Goal: Task Accomplishment & Management: Manage account settings

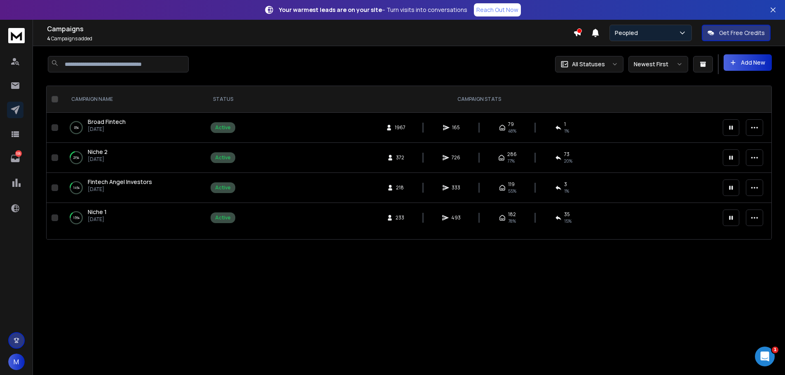
click at [652, 37] on div "Peopled" at bounding box center [651, 33] width 72 height 8
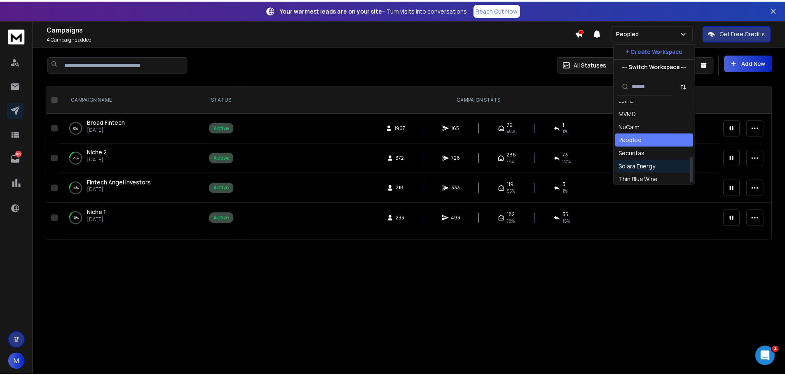
scroll to position [181, 0]
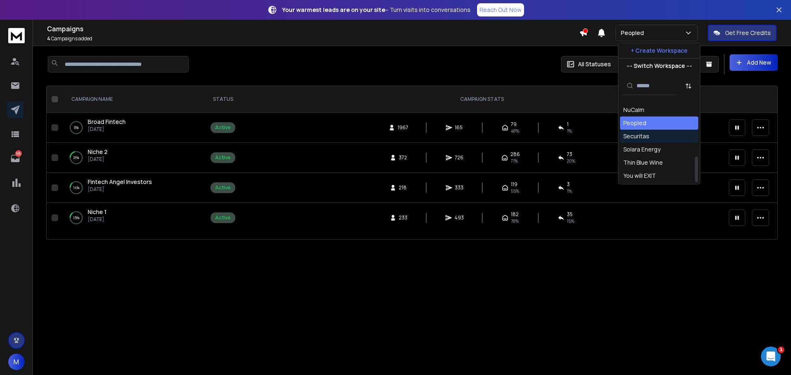
click at [664, 134] on div "Securitas" at bounding box center [659, 136] width 78 height 13
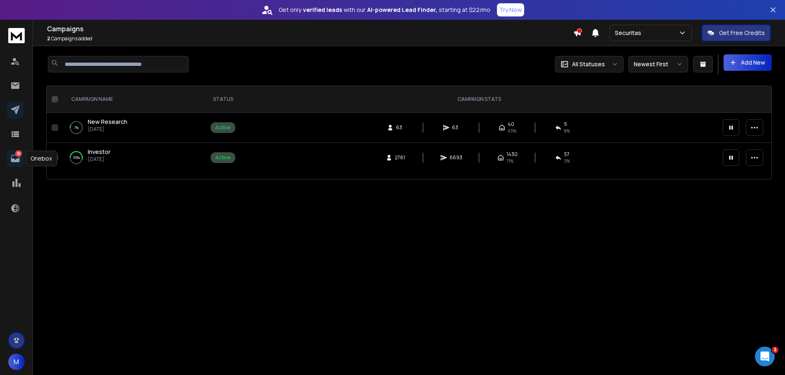
click at [20, 157] on p "39" at bounding box center [18, 153] width 7 height 7
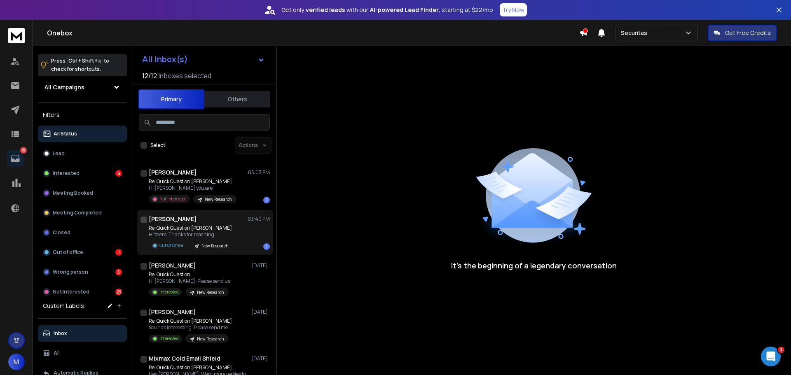
click at [239, 233] on div "Re: Quick Question Cecilia Hi there, Thanks for reaching Out Of Office New Rese…" at bounding box center [209, 237] width 121 height 25
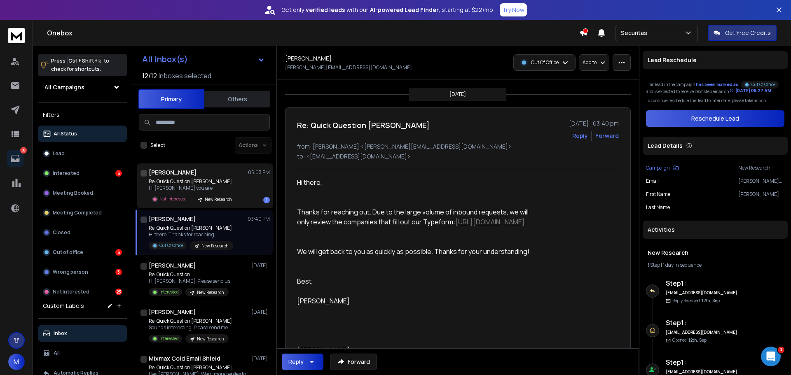
click at [208, 191] on p "Hi Matias, Hope you are" at bounding box center [193, 188] width 88 height 7
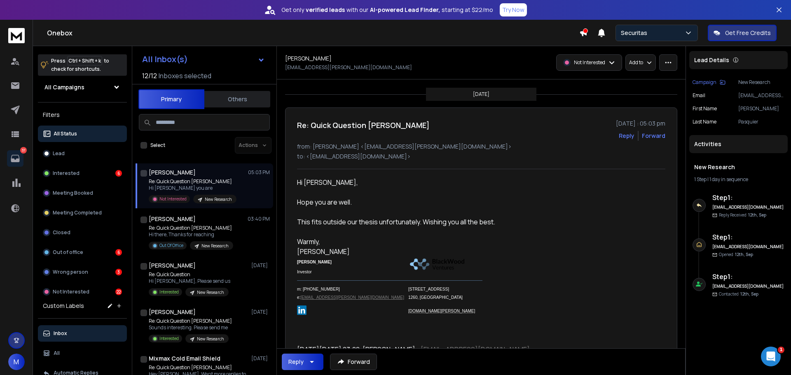
click at [673, 41] on button "Securitas" at bounding box center [656, 33] width 82 height 16
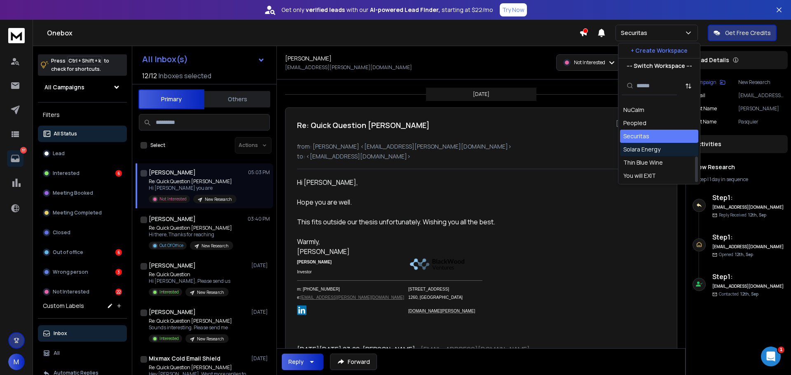
scroll to position [99, 0]
click at [645, 152] on div "Levels" at bounding box center [659, 152] width 78 height 13
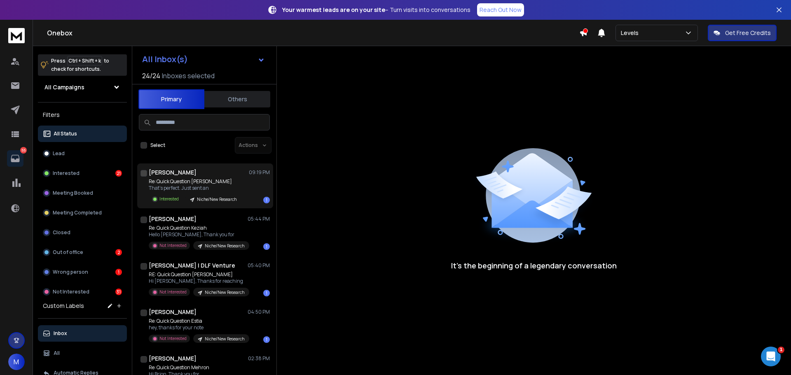
click at [219, 179] on p "Re: Quick Question Henry" at bounding box center [195, 181] width 93 height 7
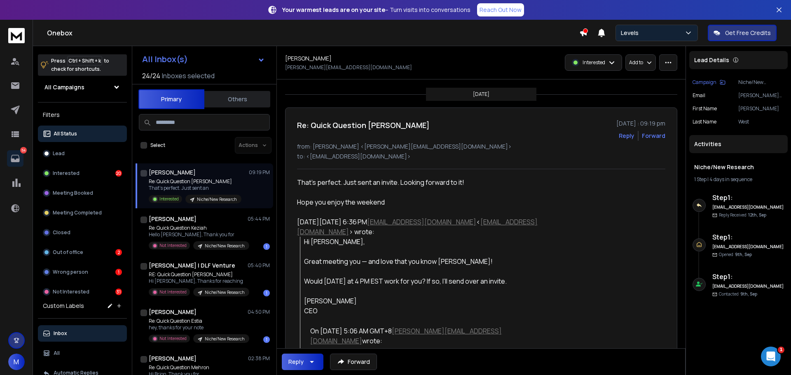
click at [647, 33] on div "Levels" at bounding box center [657, 33] width 72 height 8
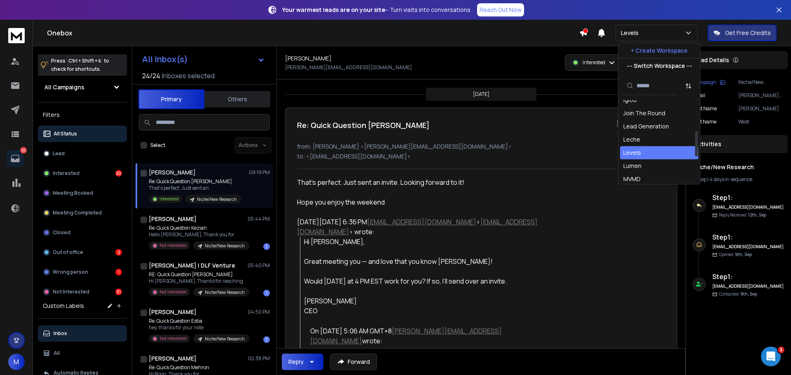
scroll to position [181, 0]
click at [662, 152] on div "Solara Energy" at bounding box center [659, 149] width 78 height 13
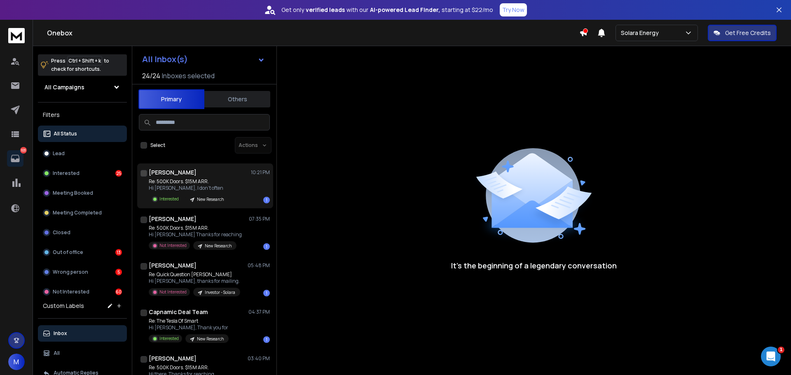
click at [208, 188] on p "Hi [PERSON_NAME], I don't often" at bounding box center [189, 188] width 80 height 7
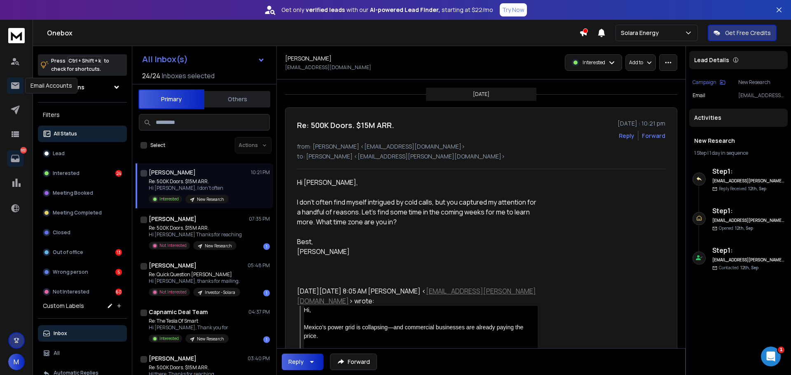
click at [15, 84] on icon at bounding box center [15, 85] width 8 height 7
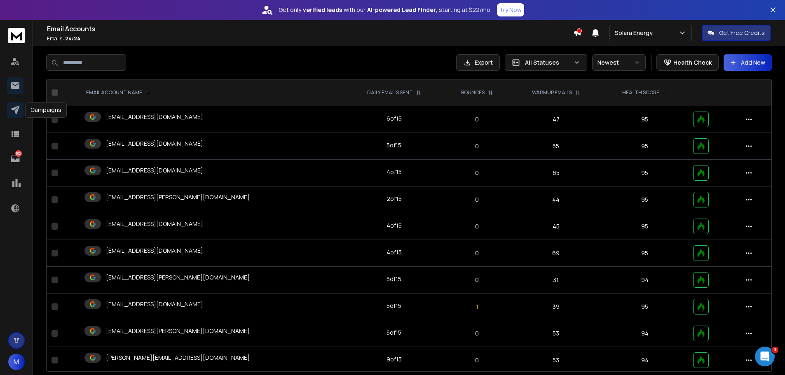
click at [15, 118] on link at bounding box center [15, 110] width 16 height 16
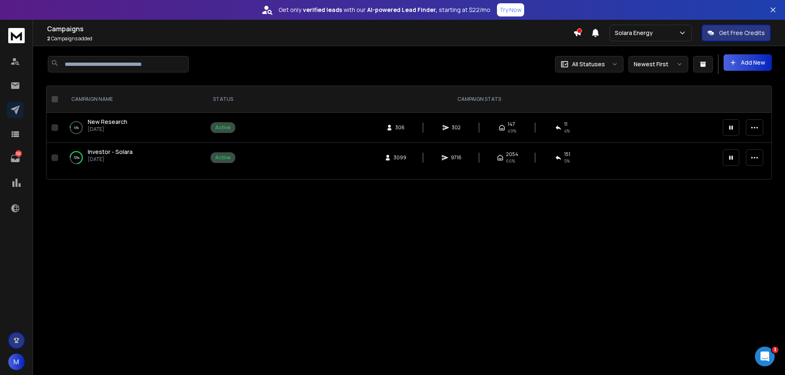
click at [170, 162] on div "72 % Investor - Solara 3 months ago" at bounding box center [134, 158] width 128 height 20
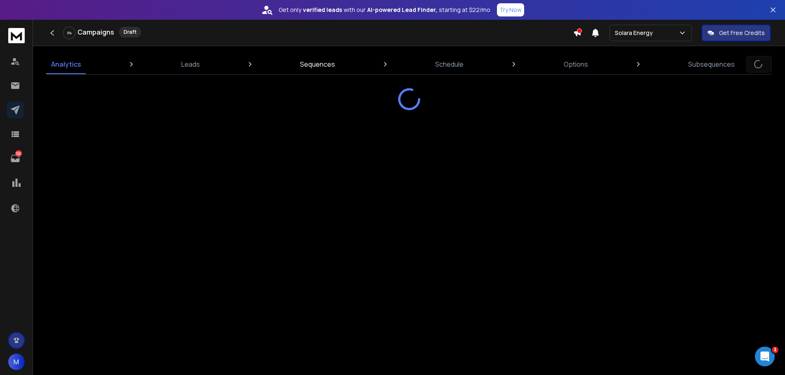
click at [327, 68] on p "Sequences" at bounding box center [317, 64] width 35 height 10
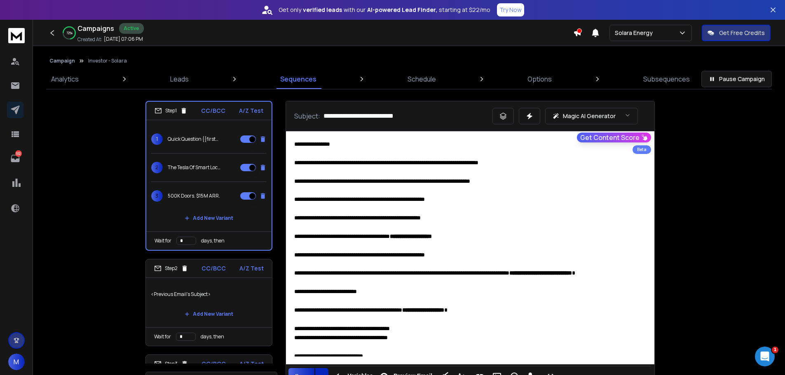
click at [262, 195] on icon at bounding box center [262, 196] width 5 height 6
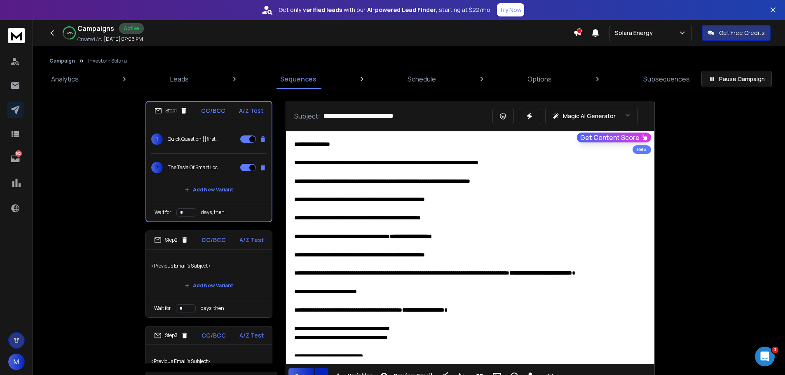
click at [261, 166] on icon at bounding box center [262, 168] width 5 height 6
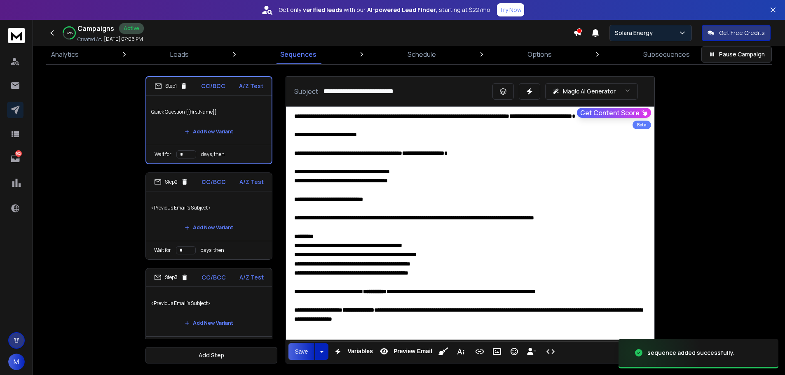
click at [658, 35] on div "Solara Energy" at bounding box center [651, 33] width 72 height 8
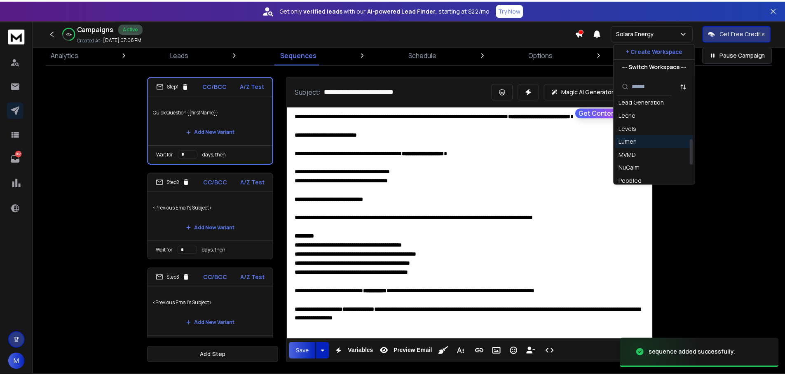
scroll to position [82, 0]
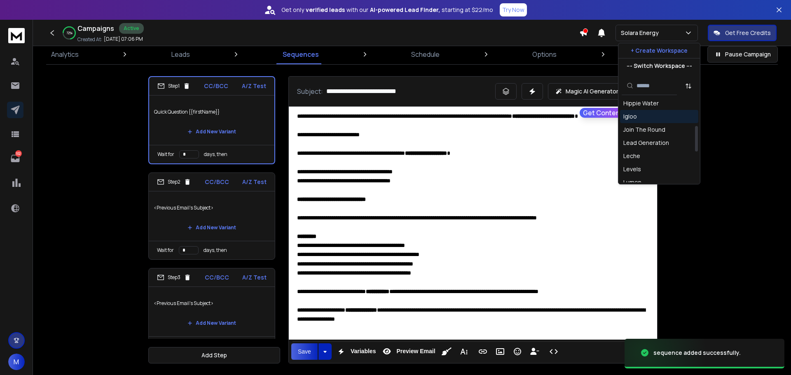
click at [657, 119] on div "Igloo" at bounding box center [659, 116] width 78 height 13
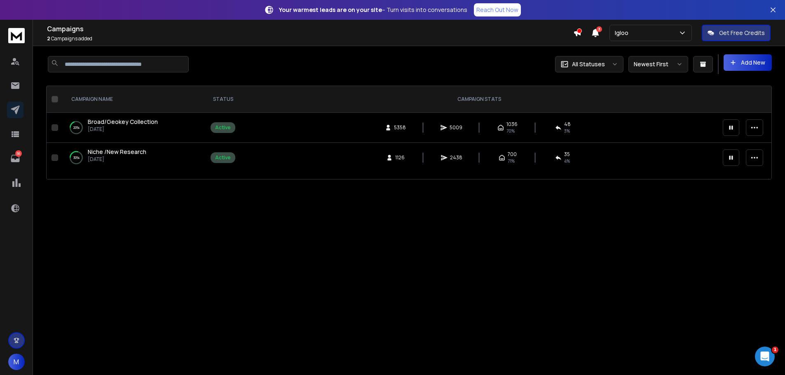
click at [145, 162] on div "30 % Niche /New Research 2 months ago" at bounding box center [134, 158] width 128 height 20
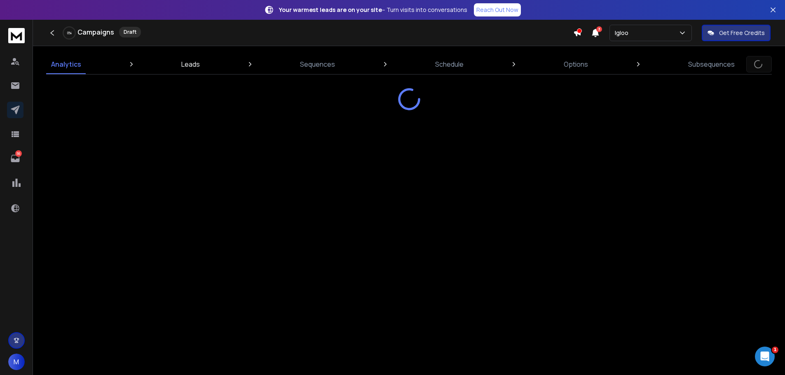
click at [187, 64] on p "Leads" at bounding box center [190, 64] width 19 height 10
click at [437, 65] on link "Schedule" at bounding box center [452, 64] width 38 height 20
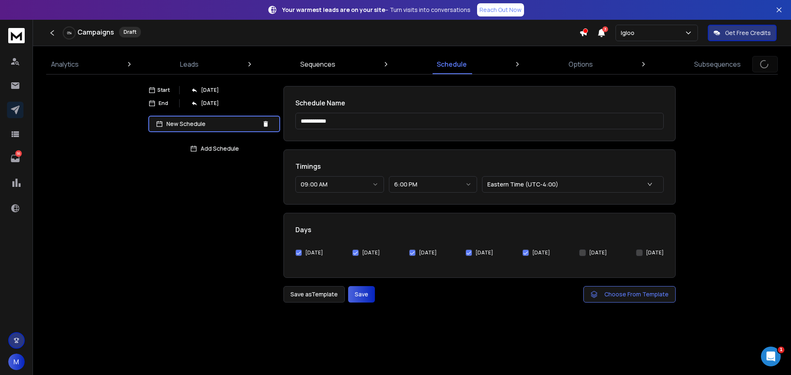
click at [328, 69] on p "Sequences" at bounding box center [317, 64] width 35 height 10
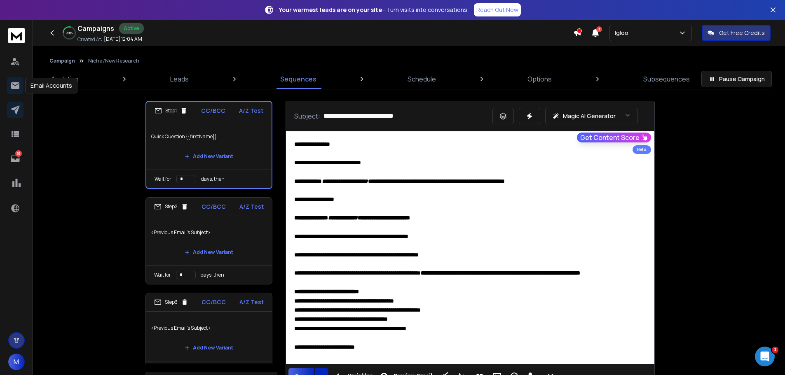
click at [13, 87] on icon at bounding box center [15, 85] width 8 height 7
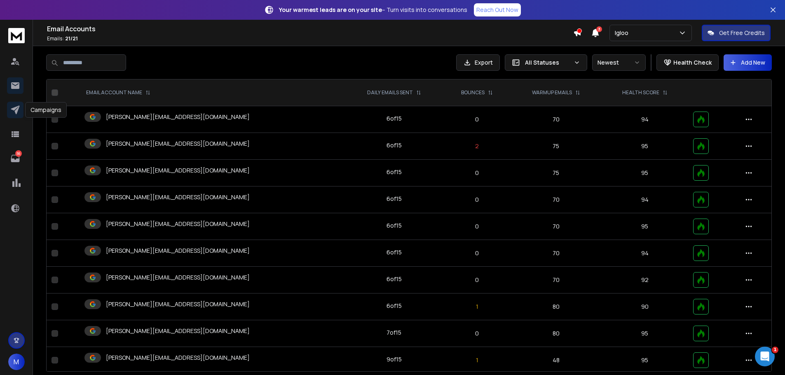
click at [14, 108] on icon at bounding box center [15, 110] width 10 height 10
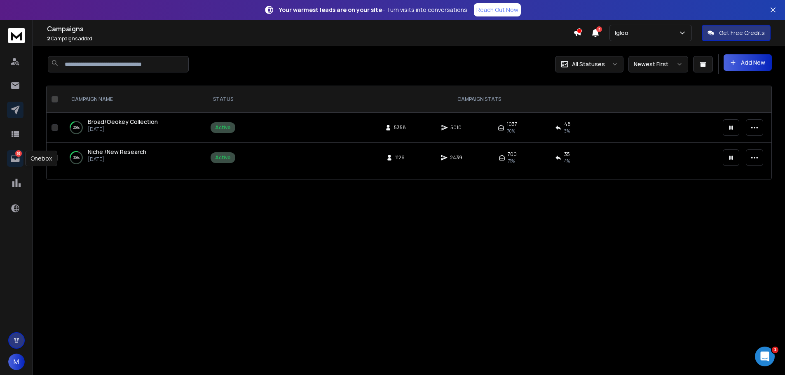
click at [15, 157] on icon at bounding box center [15, 159] width 10 height 10
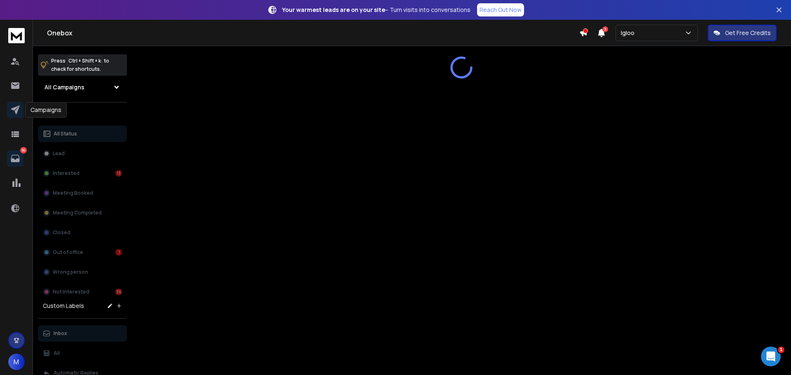
click at [14, 106] on icon at bounding box center [15, 110] width 10 height 10
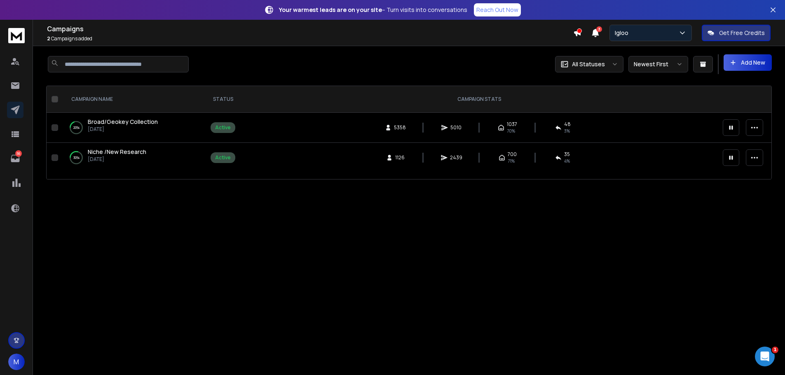
click at [658, 30] on div "Igloo" at bounding box center [651, 33] width 72 height 8
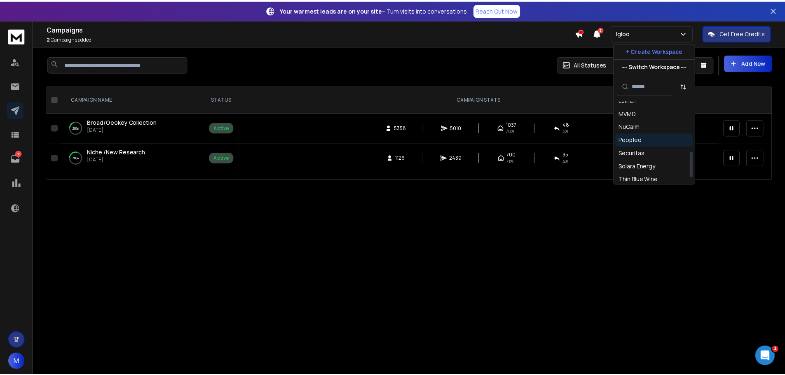
scroll to position [181, 0]
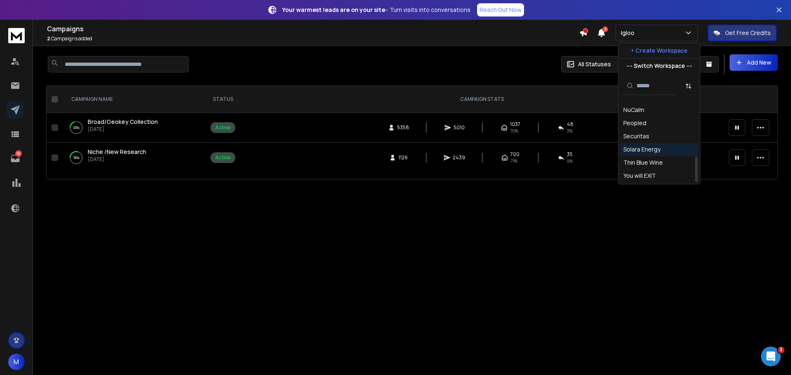
click at [659, 151] on div "Solara Energy" at bounding box center [641, 149] width 37 height 8
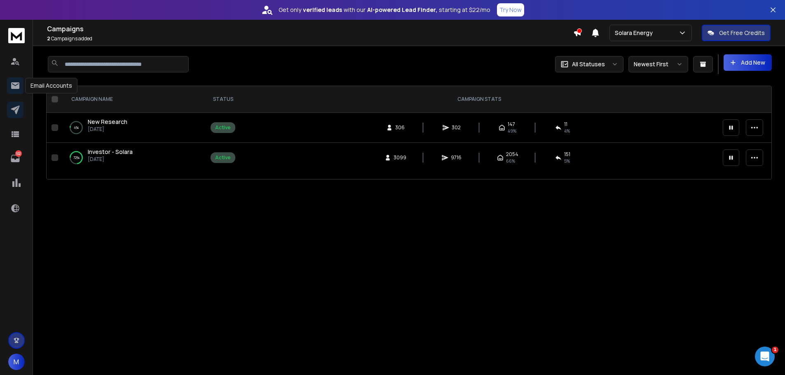
click at [18, 82] on icon at bounding box center [15, 86] width 10 height 10
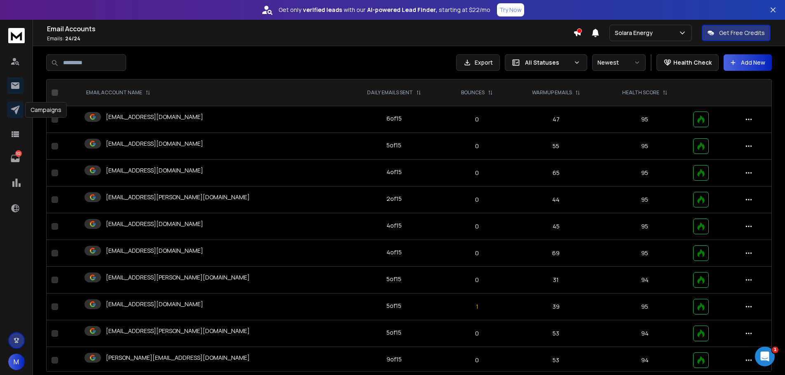
click at [20, 107] on icon at bounding box center [15, 110] width 10 height 10
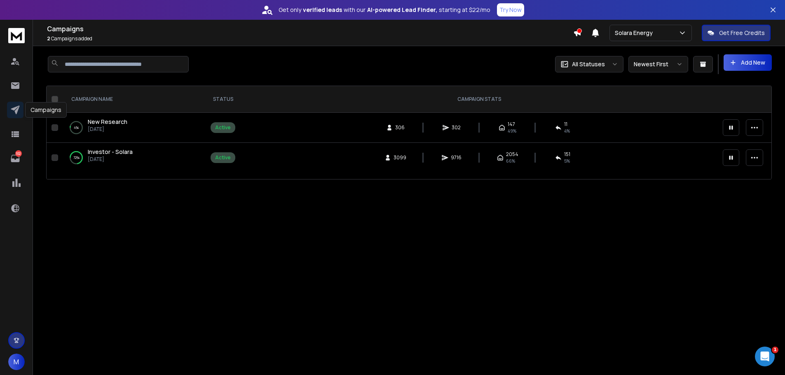
click at [14, 109] on icon at bounding box center [15, 109] width 9 height 9
click at [17, 85] on icon at bounding box center [15, 86] width 10 height 10
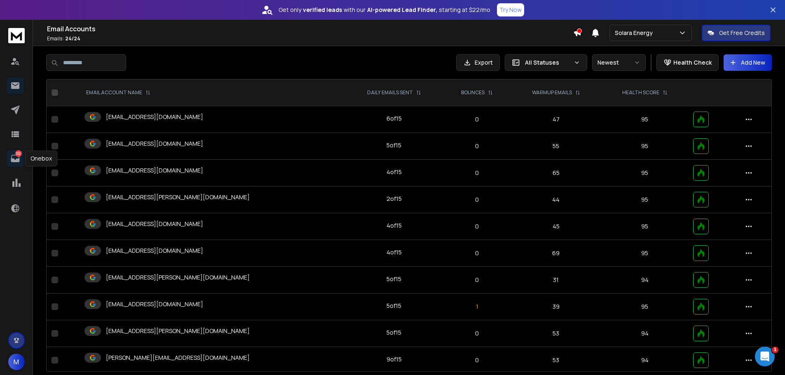
click at [16, 157] on p "102" at bounding box center [18, 153] width 7 height 7
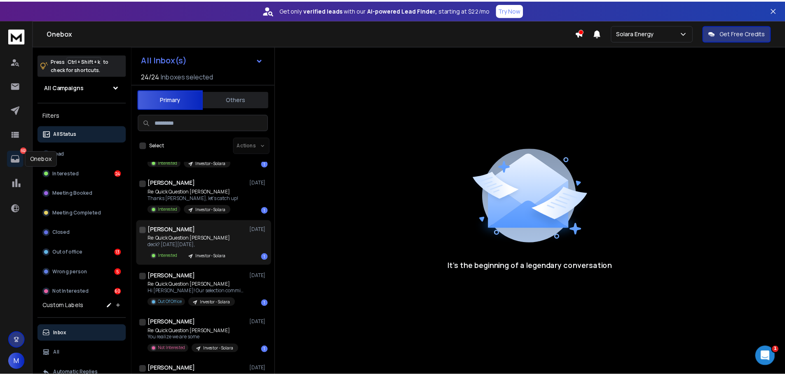
scroll to position [4184, 0]
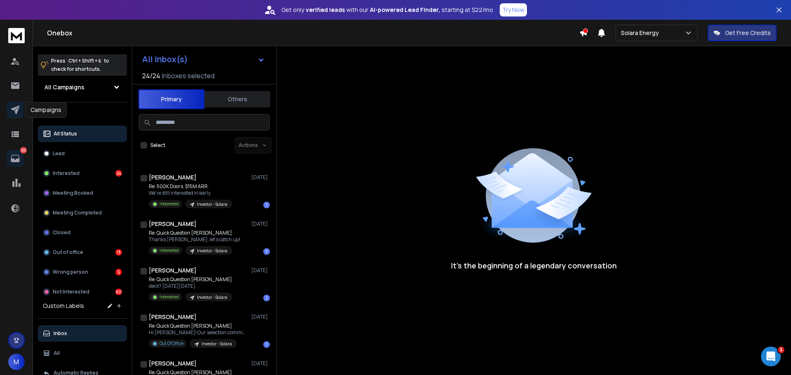
click at [19, 114] on icon at bounding box center [15, 110] width 10 height 10
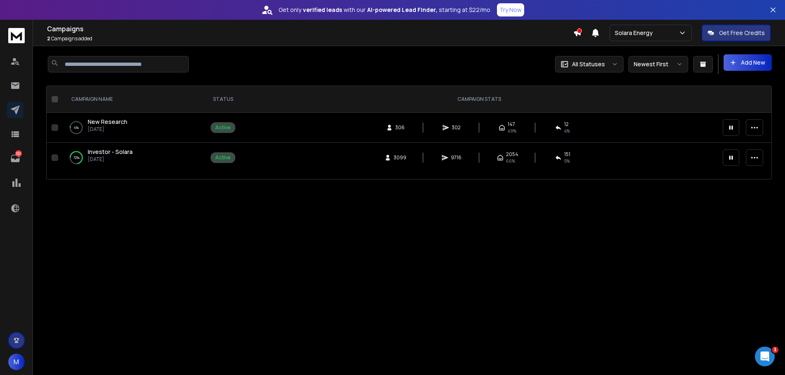
click at [258, 133] on div "306 302 147 49 % 12 4 %" at bounding box center [479, 127] width 468 height 13
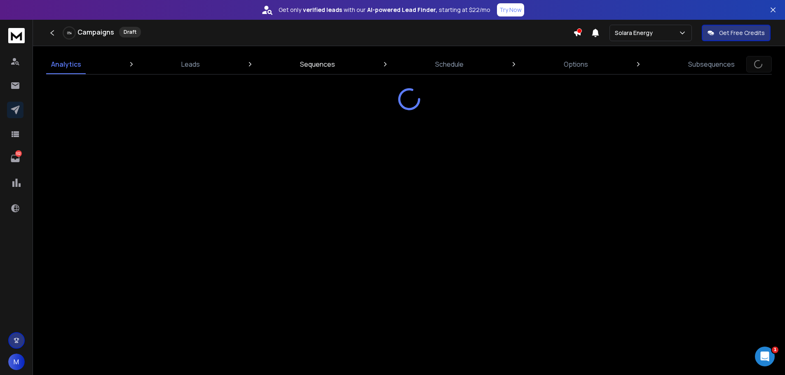
click at [329, 65] on p "Sequences" at bounding box center [317, 64] width 35 height 10
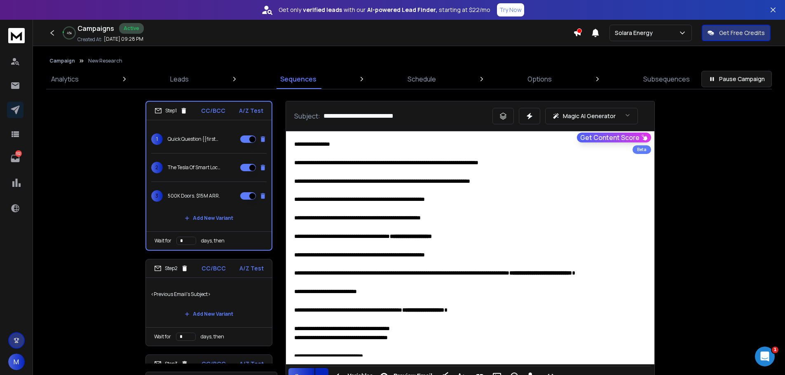
click at [260, 168] on icon at bounding box center [262, 168] width 5 height 6
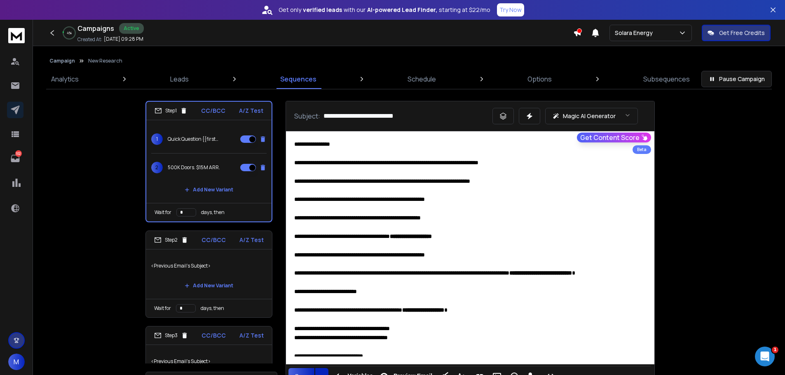
click at [260, 168] on icon at bounding box center [262, 168] width 5 height 6
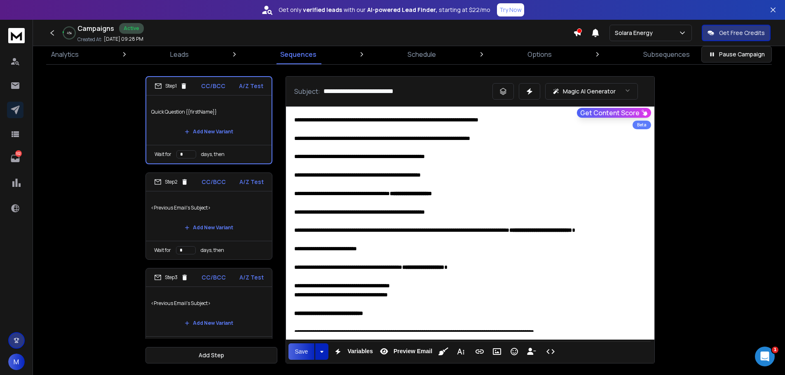
click at [96, 228] on div "**********" at bounding box center [408, 220] width 725 height 294
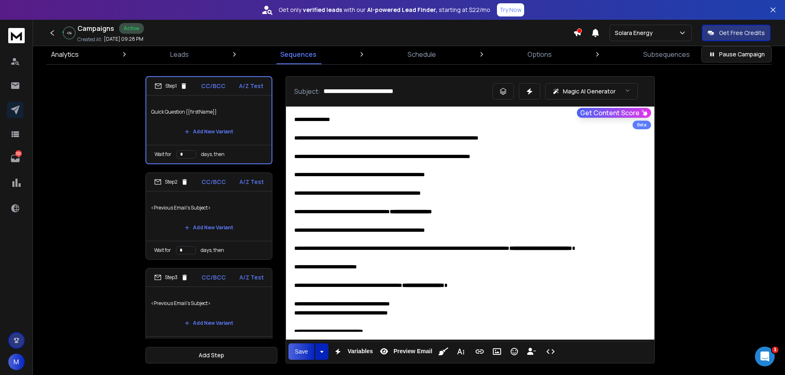
click at [71, 59] on p "Analytics" at bounding box center [65, 54] width 28 height 10
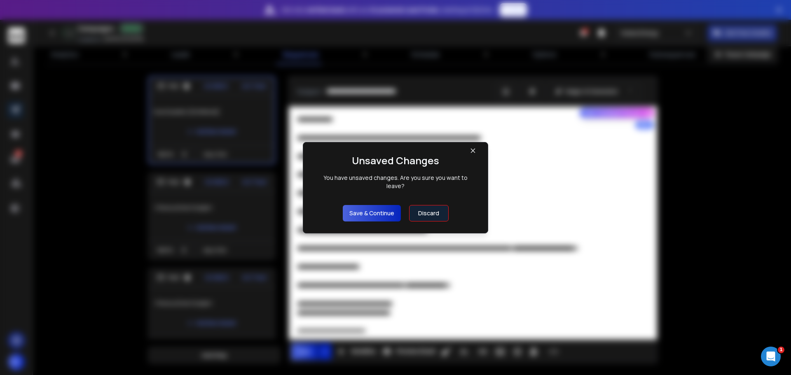
click at [386, 213] on button "Save & Continue" at bounding box center [372, 213] width 58 height 16
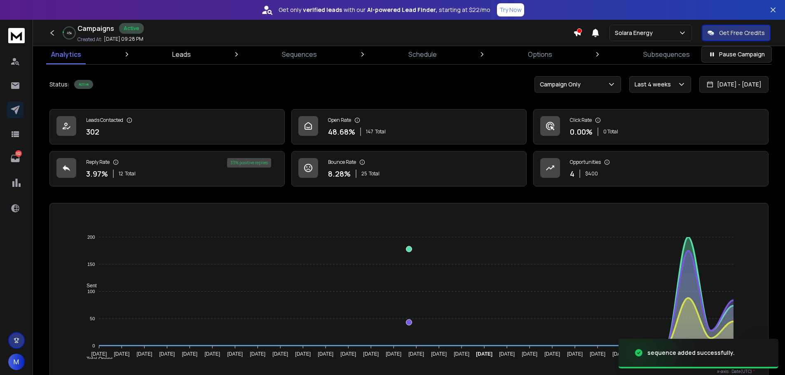
click at [189, 58] on p "Leads" at bounding box center [181, 54] width 19 height 10
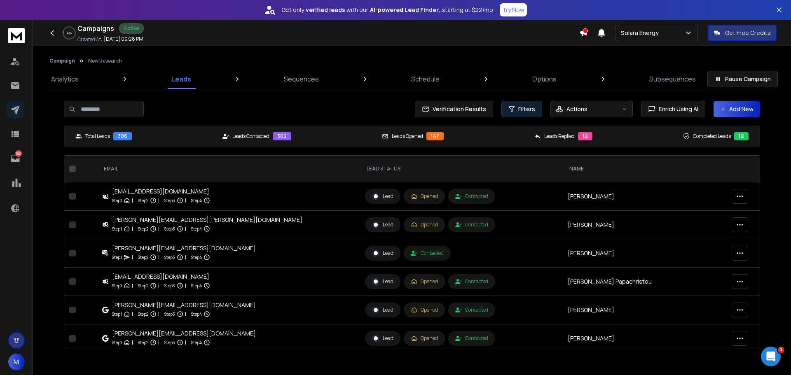
click at [524, 109] on span "Filters" at bounding box center [526, 109] width 17 height 8
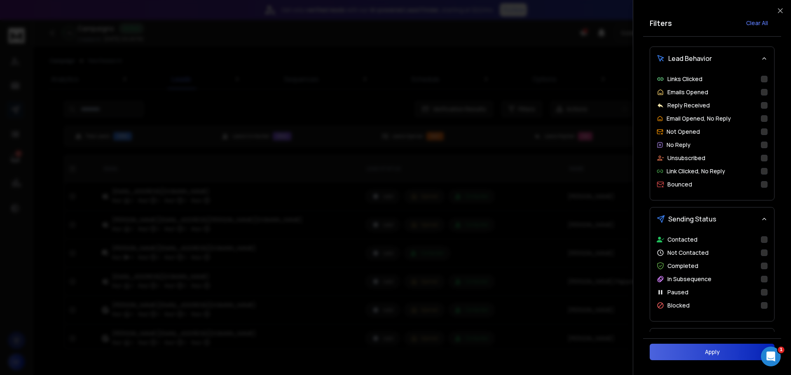
click at [761, 241] on button "Contacted" at bounding box center [764, 239] width 7 height 7
click at [725, 353] on button "Apply" at bounding box center [712, 352] width 125 height 16
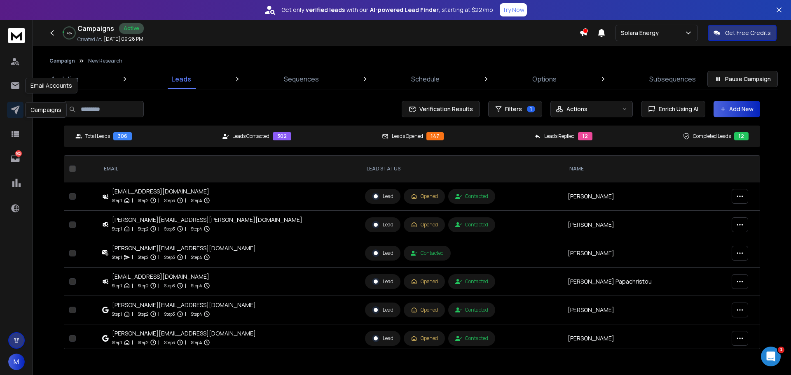
click at [19, 105] on icon at bounding box center [15, 110] width 10 height 10
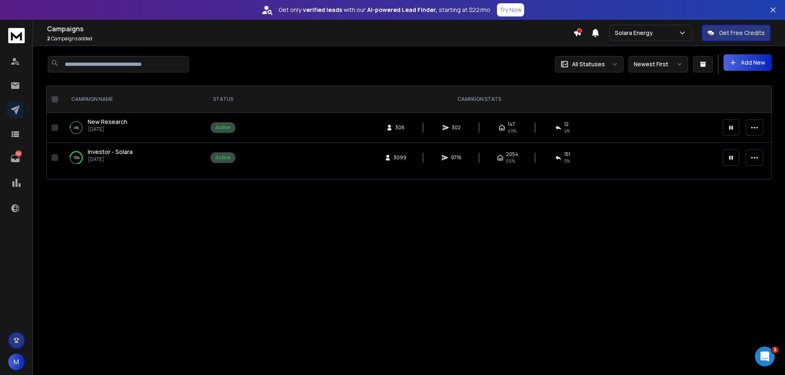
click at [140, 154] on div "72 % Investor - Solara [DATE]" at bounding box center [134, 158] width 128 height 20
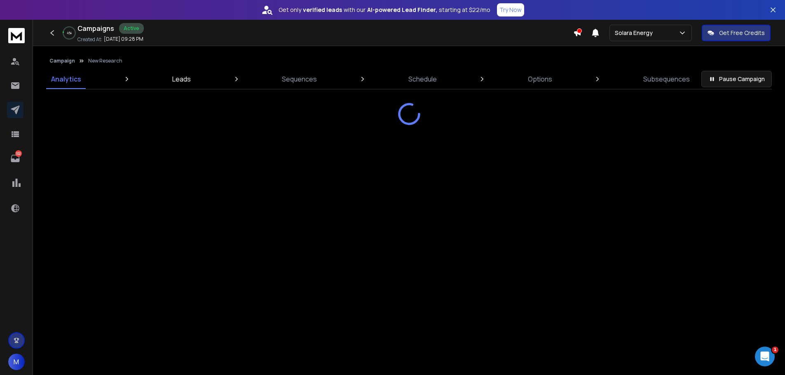
click at [185, 81] on p "Leads" at bounding box center [181, 79] width 19 height 10
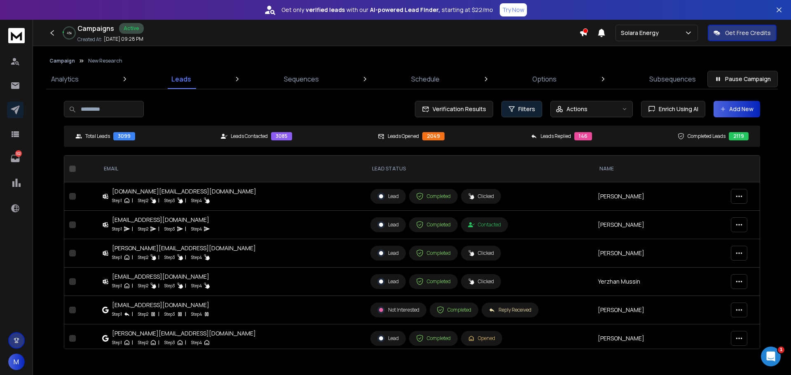
click at [517, 112] on button "Filters" at bounding box center [521, 109] width 41 height 16
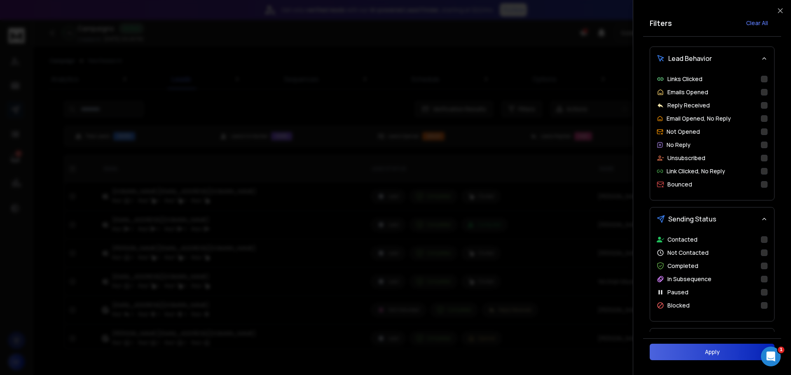
click at [761, 253] on button "Not Contacted" at bounding box center [764, 253] width 7 height 7
click at [732, 353] on button "Apply" at bounding box center [712, 352] width 125 height 16
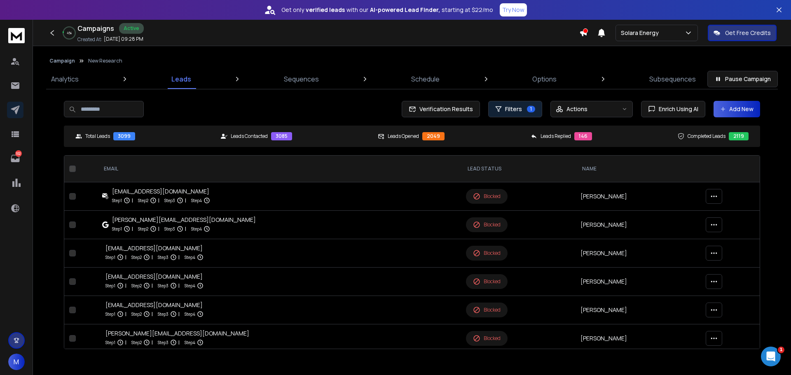
click at [516, 106] on span "Filters" at bounding box center [513, 109] width 17 height 8
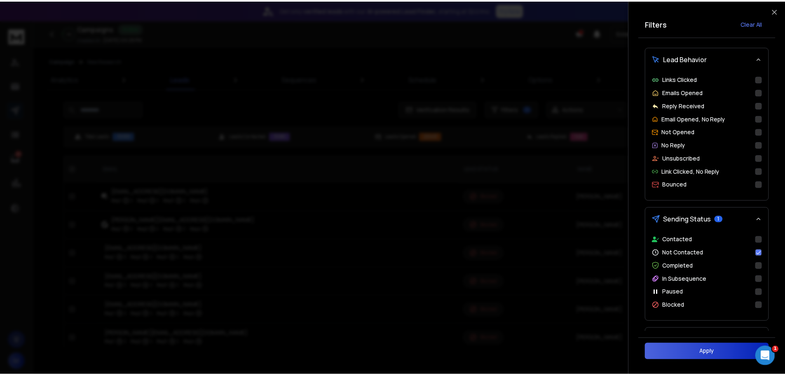
scroll to position [82, 0]
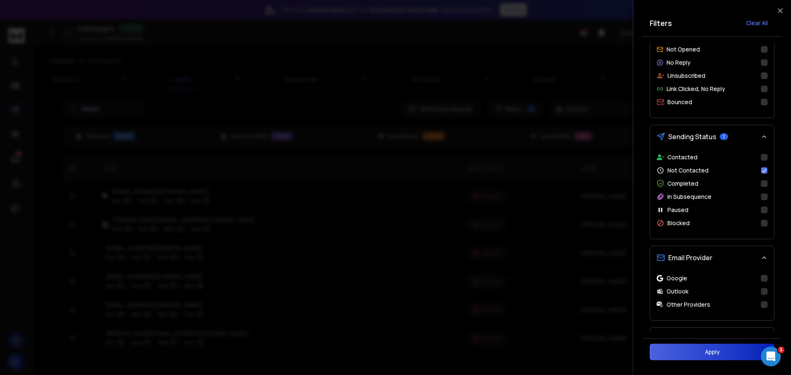
click at [761, 171] on div "Contacted Not Contacted Completed In Subsequence Paused Blocked" at bounding box center [712, 196] width 124 height 86
click at [761, 159] on button "Contacted" at bounding box center [764, 157] width 7 height 7
click at [761, 171] on button "Not Contacted" at bounding box center [764, 170] width 7 height 7
click at [718, 352] on button "Apply" at bounding box center [712, 352] width 125 height 16
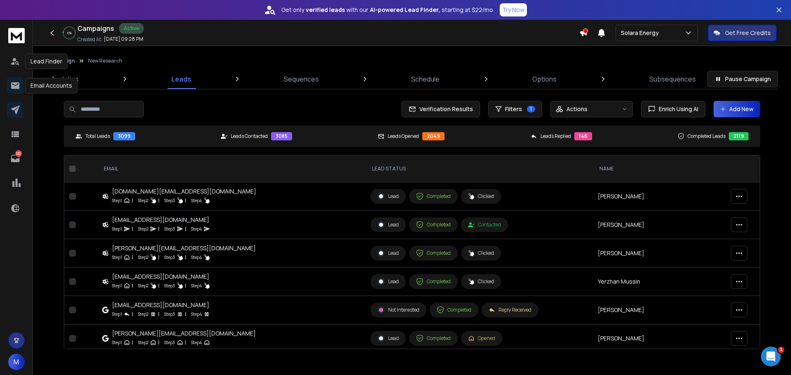
click at [16, 89] on icon at bounding box center [15, 86] width 10 height 10
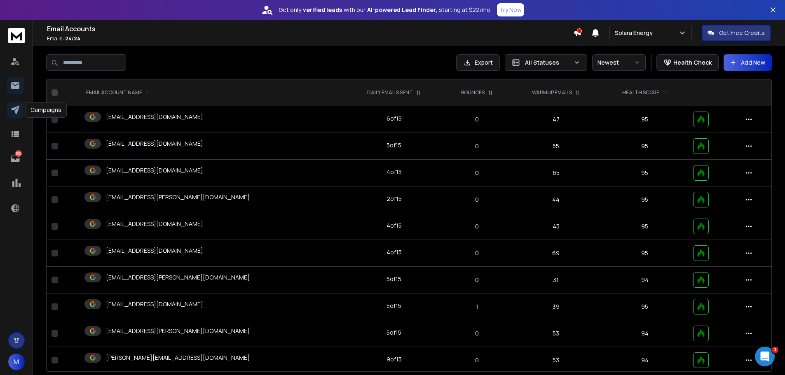
click at [16, 110] on icon at bounding box center [15, 109] width 9 height 9
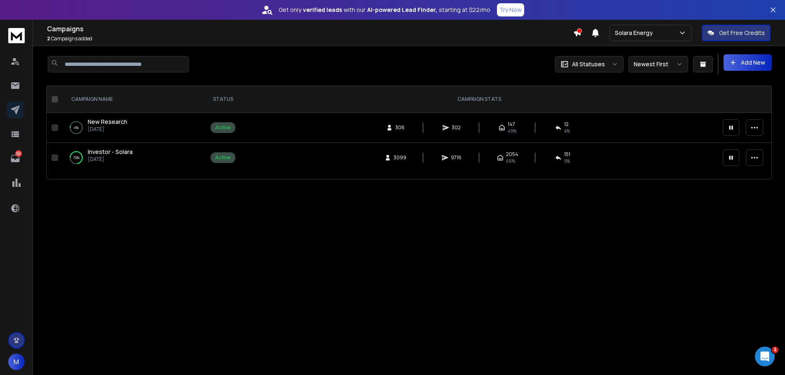
click at [133, 159] on div "72 % Investor - Solara [DATE]" at bounding box center [134, 158] width 128 height 20
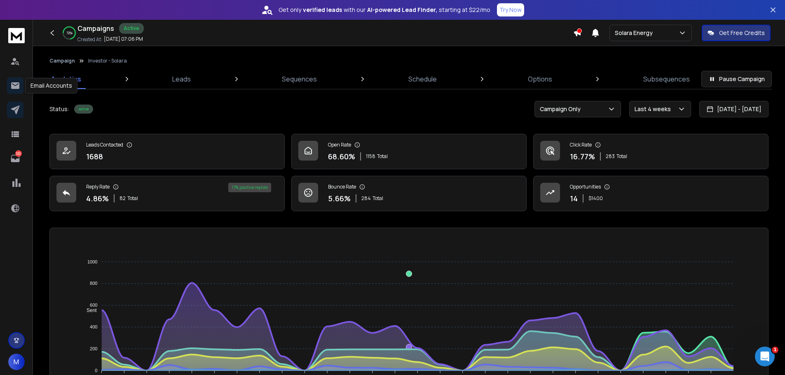
click at [16, 87] on icon at bounding box center [15, 85] width 8 height 7
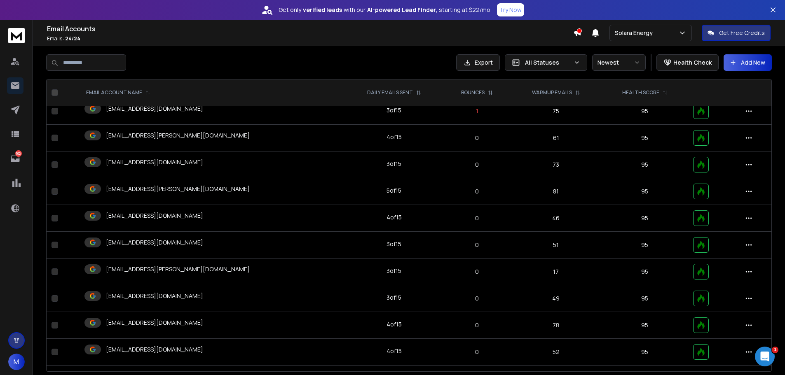
scroll to position [383, 0]
